Goal: Task Accomplishment & Management: Manage account settings

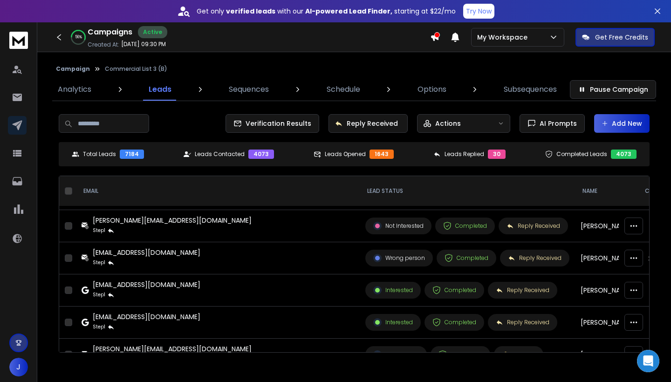
scroll to position [283, 0]
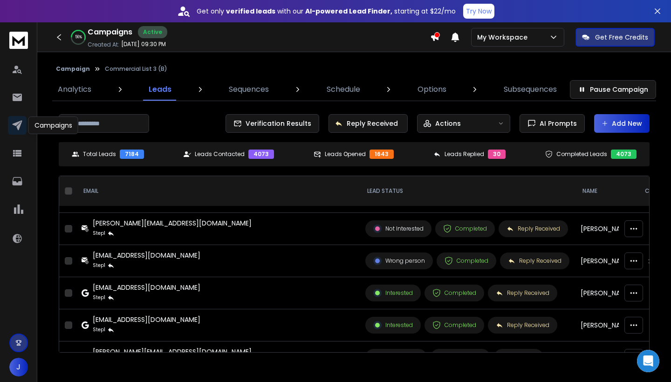
click at [23, 128] on link at bounding box center [17, 125] width 19 height 19
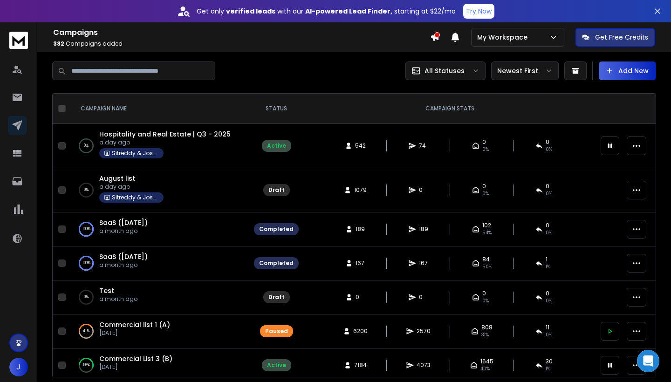
click at [224, 138] on span "Hospitality and Real Estate | Q3 - 2025" at bounding box center [164, 134] width 131 height 9
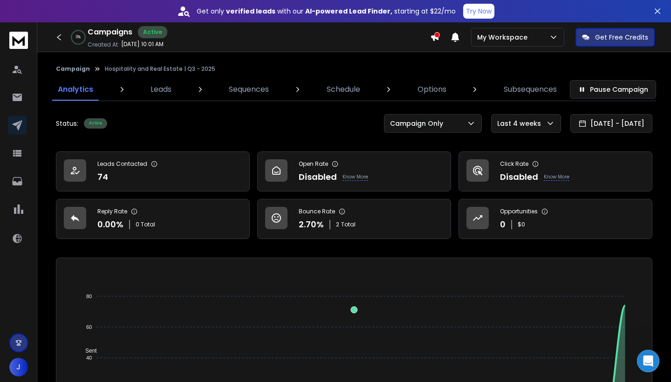
scroll to position [1, 0]
click at [253, 137] on div "Status: Active Pause Campaign Campaign Only Last 4 weeks [DATE] - [DATE] Leads …" at bounding box center [354, 352] width 596 height 477
click at [443, 89] on p "Options" at bounding box center [432, 89] width 29 height 11
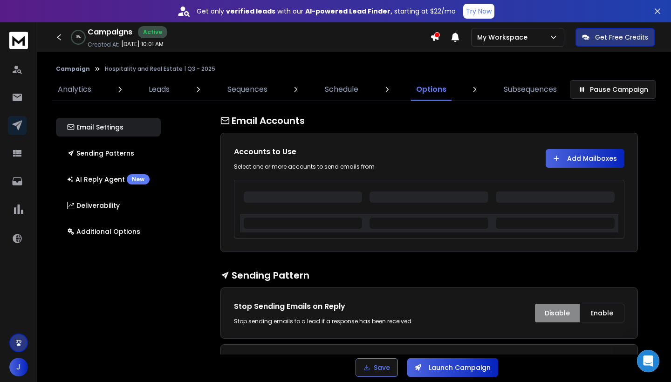
select select "*"
type input "***"
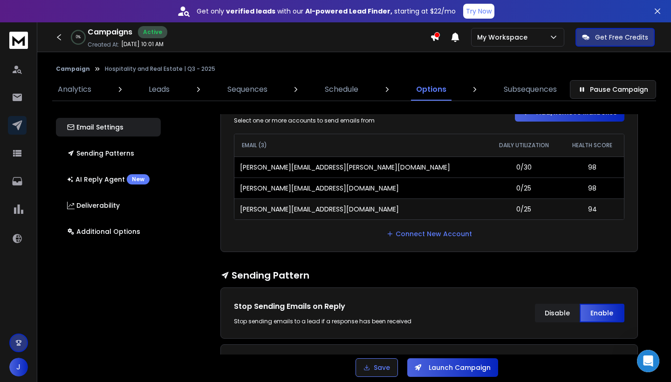
scroll to position [50, 0]
